Goal: Navigation & Orientation: Understand site structure

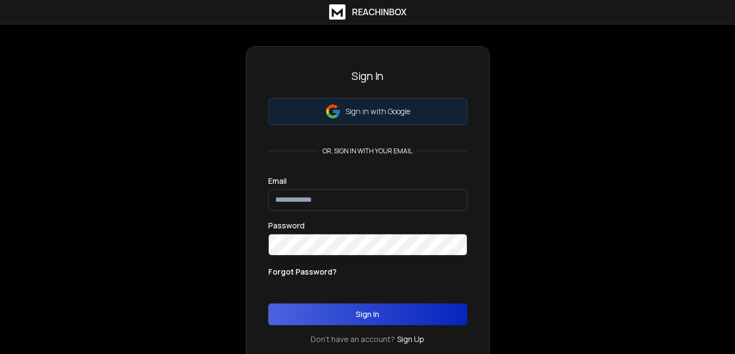
type input "**********"
click at [349, 109] on p "Sign in with Google" at bounding box center [378, 111] width 65 height 11
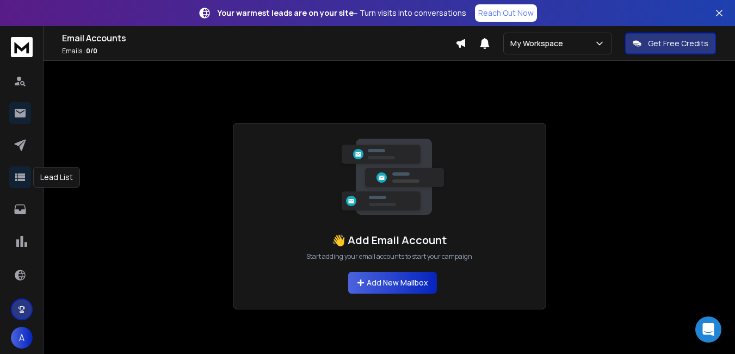
click at [14, 181] on icon at bounding box center [20, 177] width 13 height 13
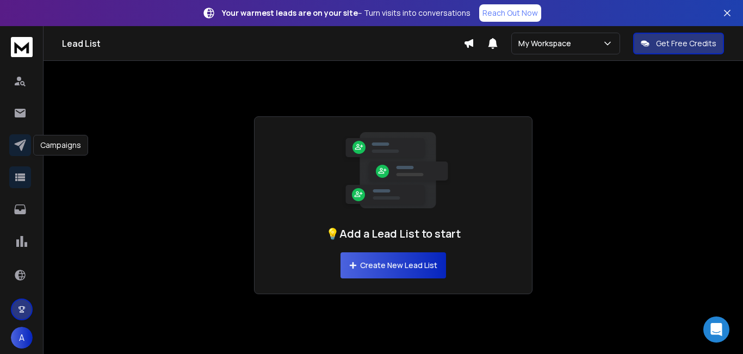
click at [17, 145] on icon at bounding box center [19, 144] width 11 height 11
